Goal: Find specific page/section: Find specific page/section

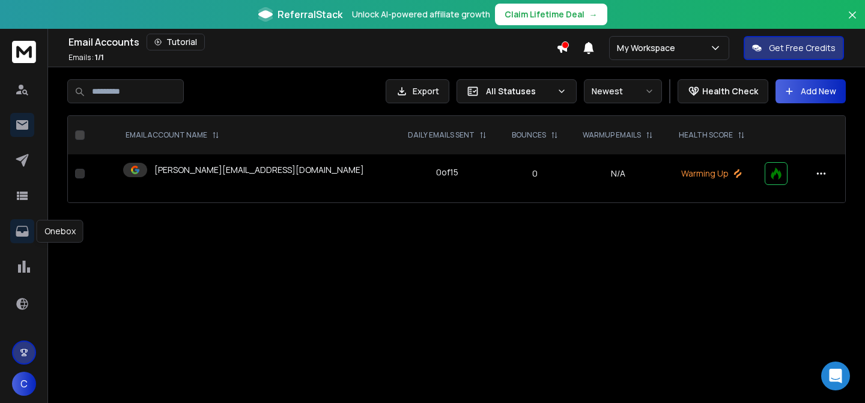
click at [21, 235] on icon at bounding box center [22, 231] width 13 height 11
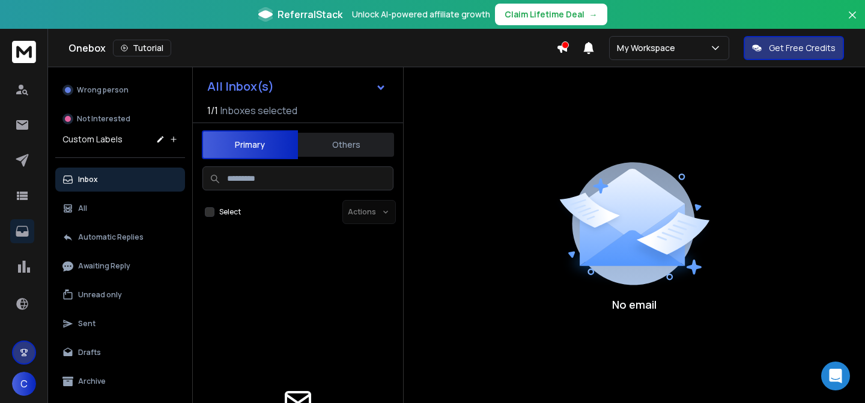
scroll to position [310, 0]
click at [115, 236] on p "Automatic Replies" at bounding box center [111, 238] width 66 height 10
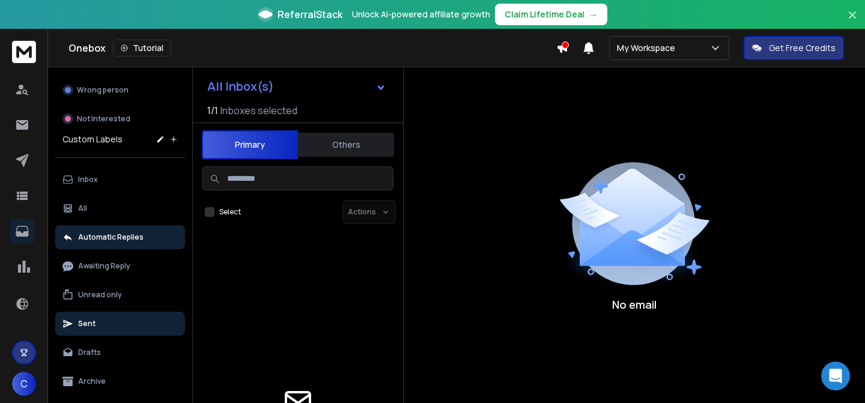
click at [80, 312] on button "Sent" at bounding box center [120, 324] width 130 height 24
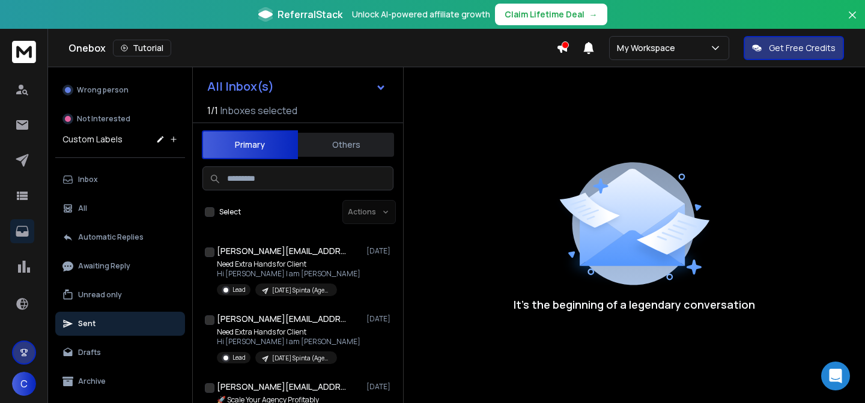
scroll to position [0, 0]
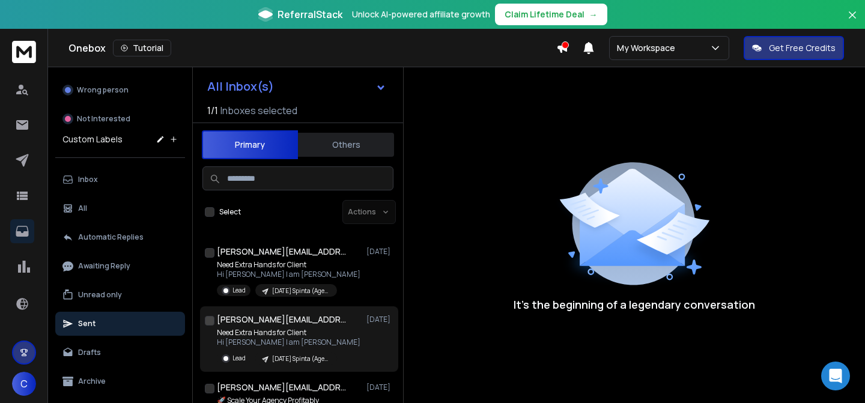
click at [281, 325] on h1 "[PERSON_NAME][EMAIL_ADDRESS][DOMAIN_NAME]" at bounding box center [283, 320] width 132 height 12
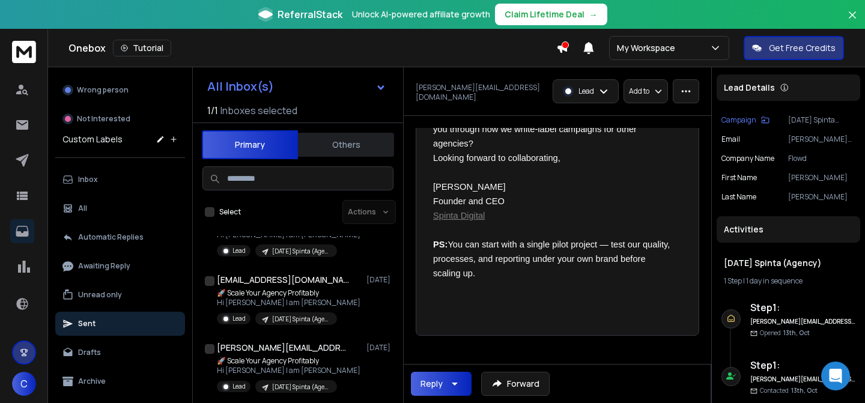
scroll to position [178, 0]
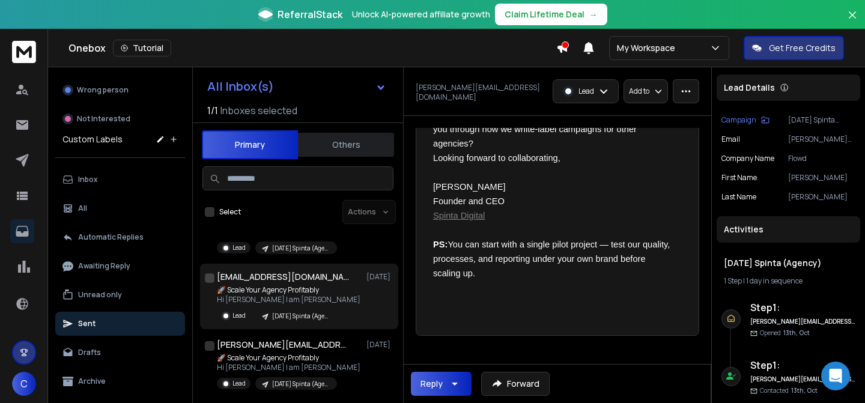
click at [313, 280] on h1 "[EMAIL_ADDRESS][DOMAIN_NAME]" at bounding box center [283, 277] width 132 height 12
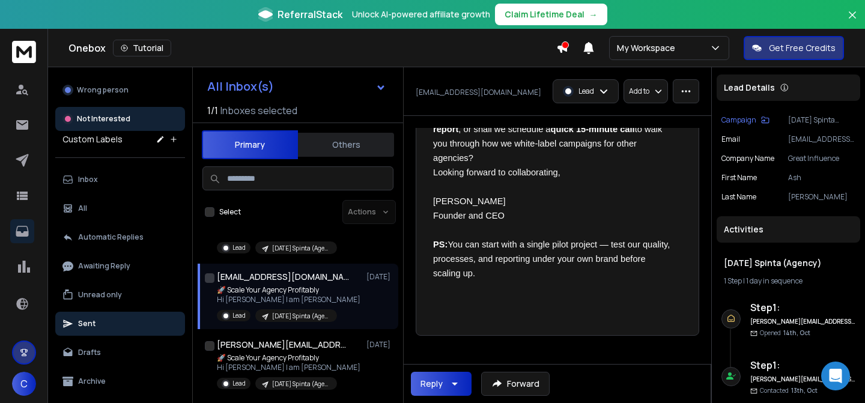
scroll to position [317, 0]
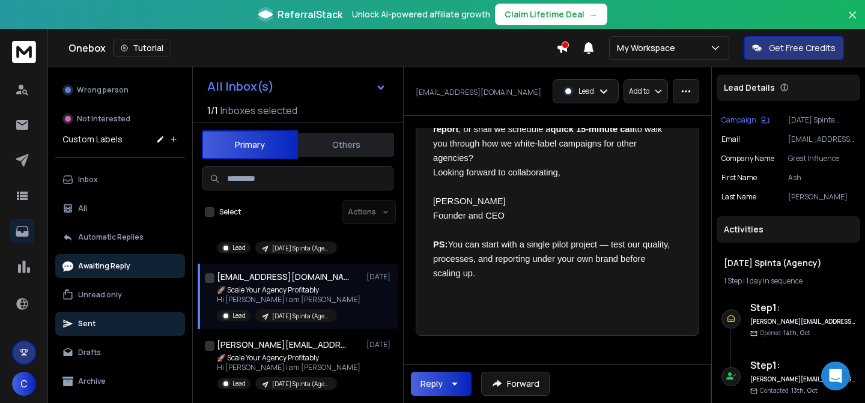
click at [103, 265] on button "Awaiting Reply" at bounding box center [120, 266] width 130 height 24
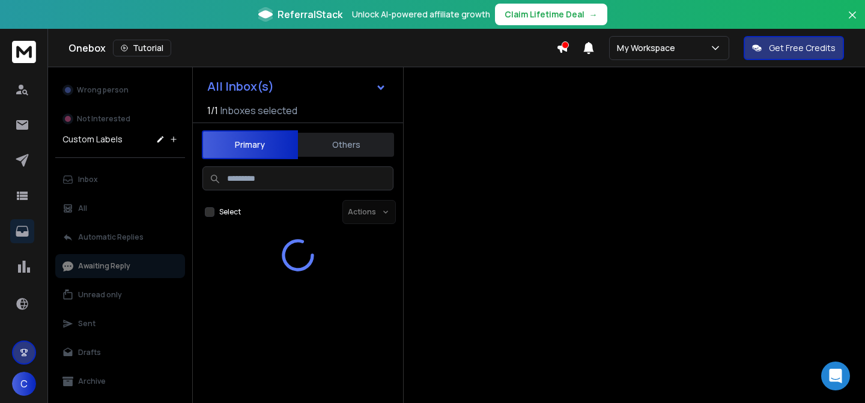
scroll to position [0, 0]
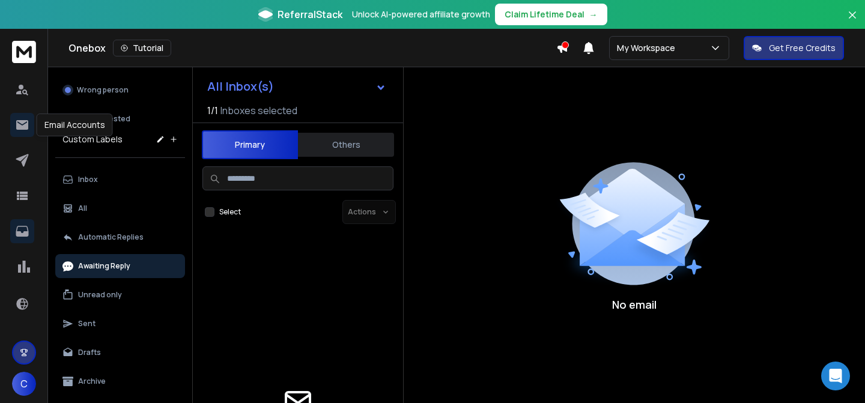
click at [28, 126] on icon at bounding box center [22, 125] width 14 height 14
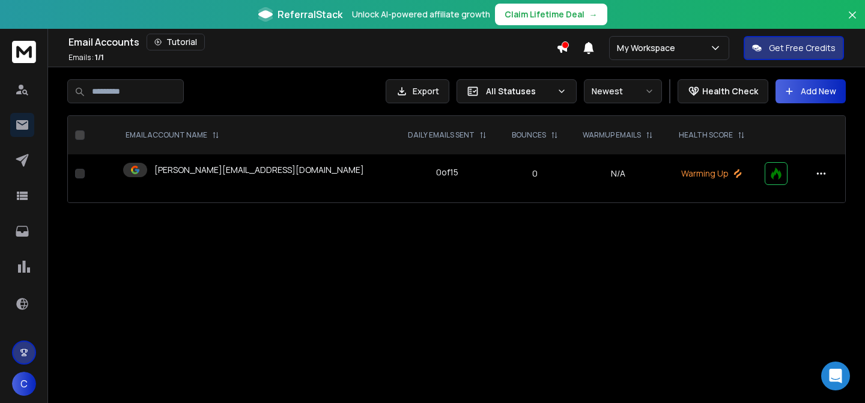
click at [15, 56] on icon at bounding box center [24, 52] width 24 height 22
